Goal: Navigation & Orientation: Find specific page/section

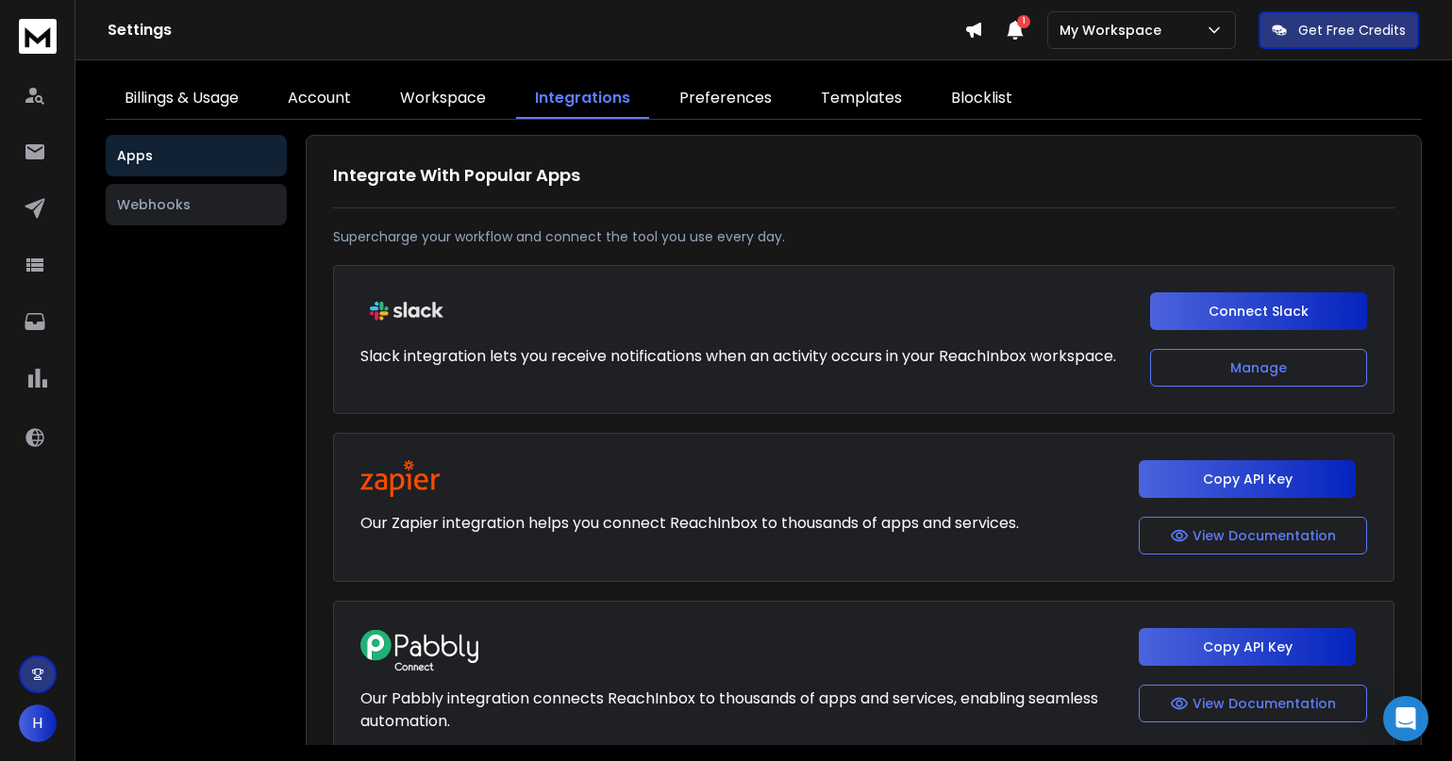
click at [313, 274] on div "Integrate With Popular Apps Supercharge your workflow and connect the tool you …" at bounding box center [864, 645] width 1116 height 1020
click at [33, 153] on icon at bounding box center [34, 151] width 19 height 15
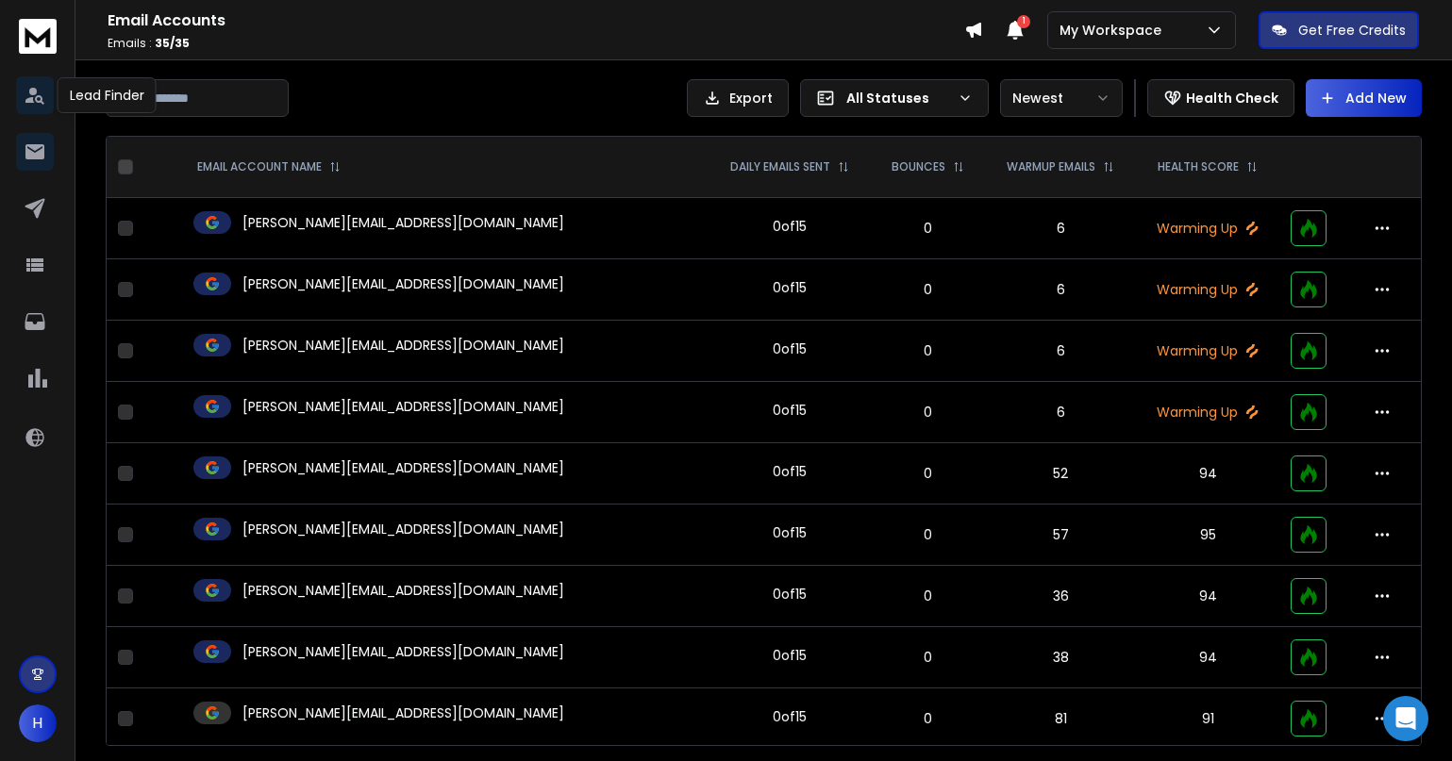
click at [38, 100] on icon at bounding box center [35, 95] width 23 height 23
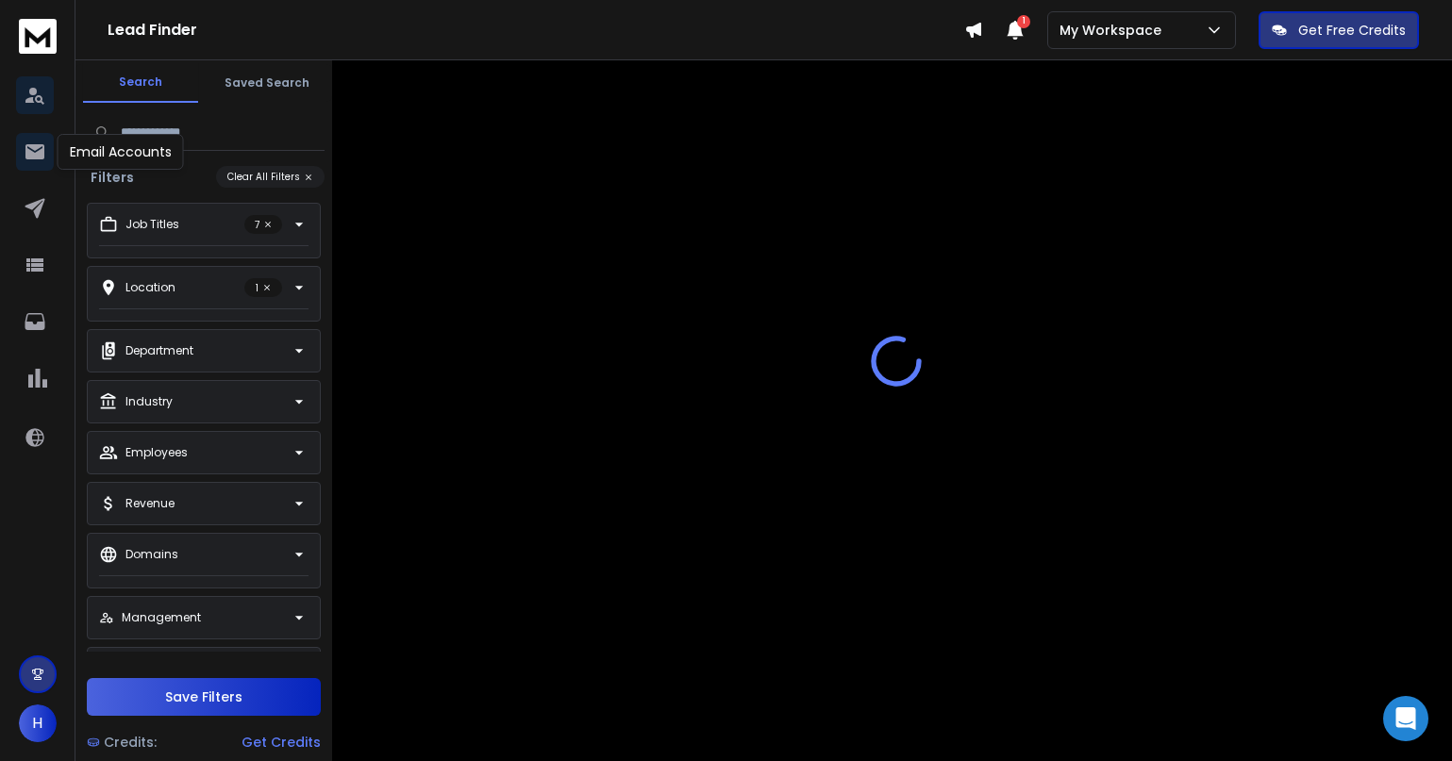
click at [31, 158] on icon at bounding box center [34, 151] width 19 height 15
